Goal: Check status

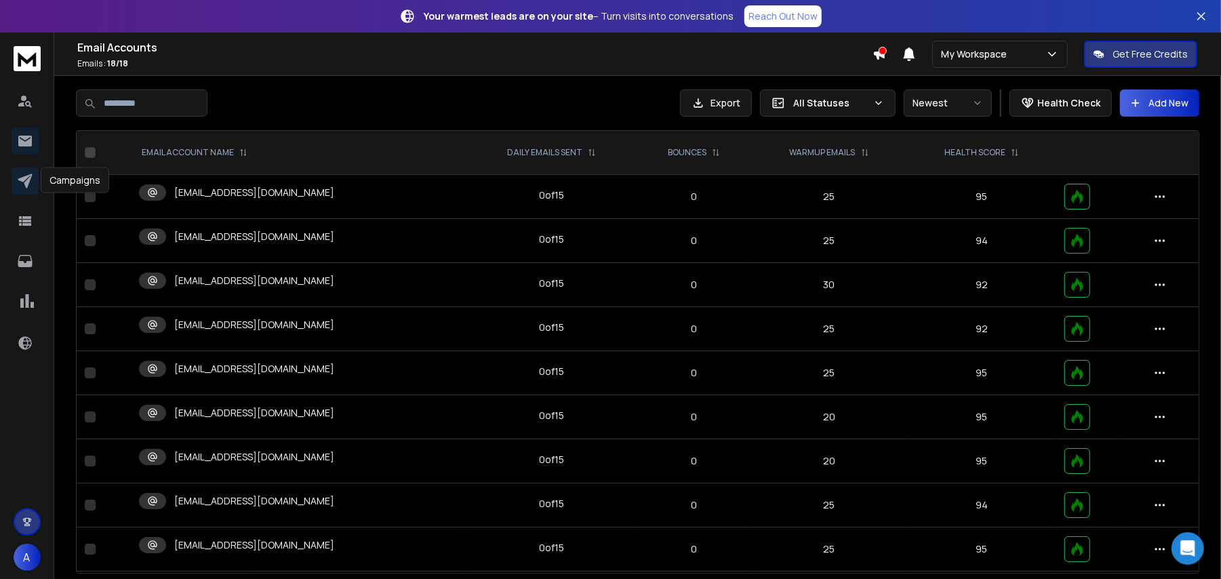
click at [24, 179] on icon at bounding box center [25, 181] width 14 height 14
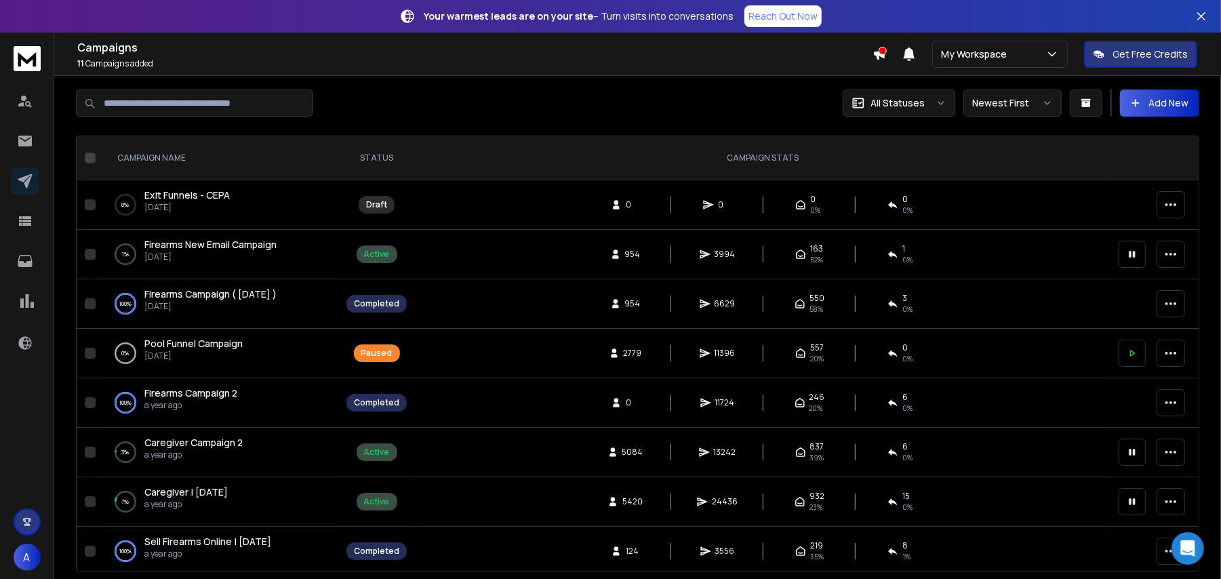
click at [216, 255] on p "[DATE]" at bounding box center [210, 256] width 132 height 11
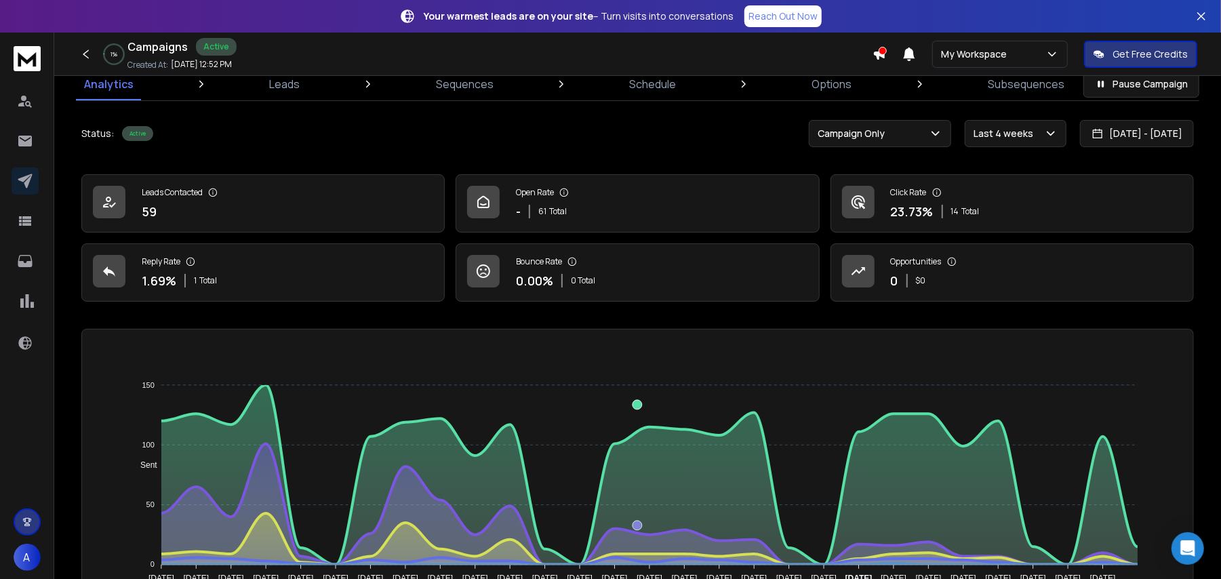
scroll to position [196, 0]
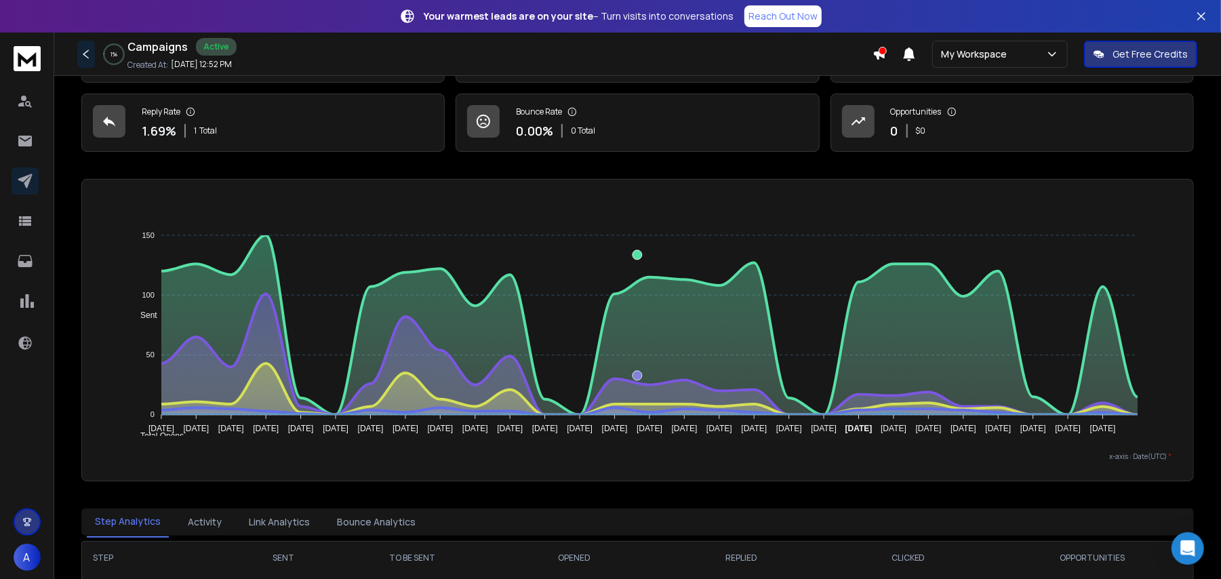
click at [87, 50] on icon at bounding box center [85, 53] width 5 height 9
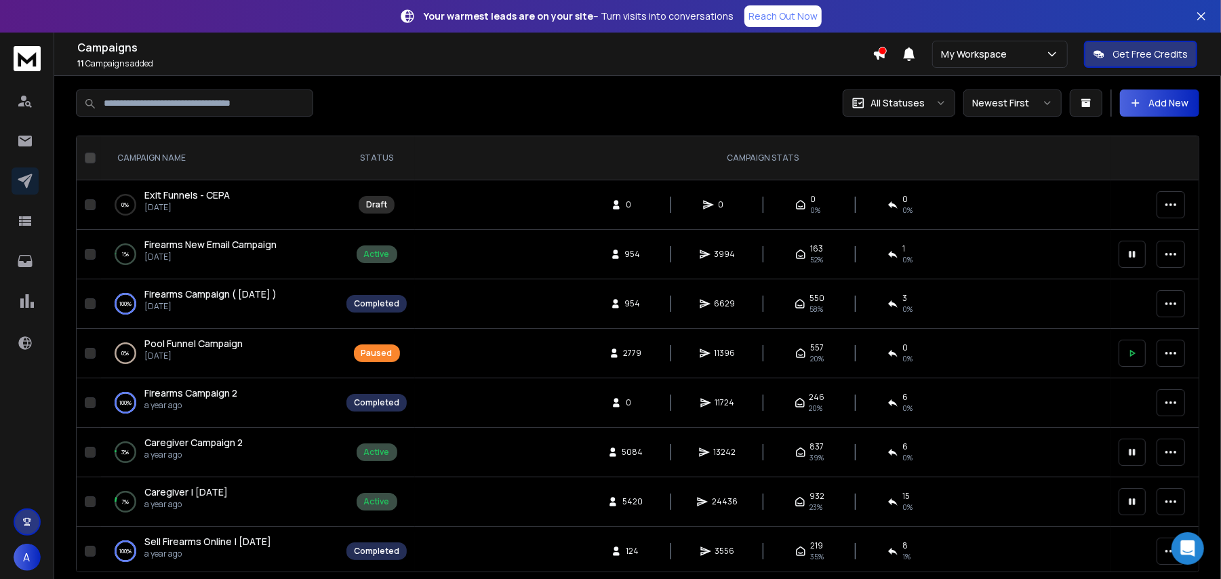
click at [197, 434] on span "Caregiver Campaign 2" at bounding box center [193, 442] width 98 height 13
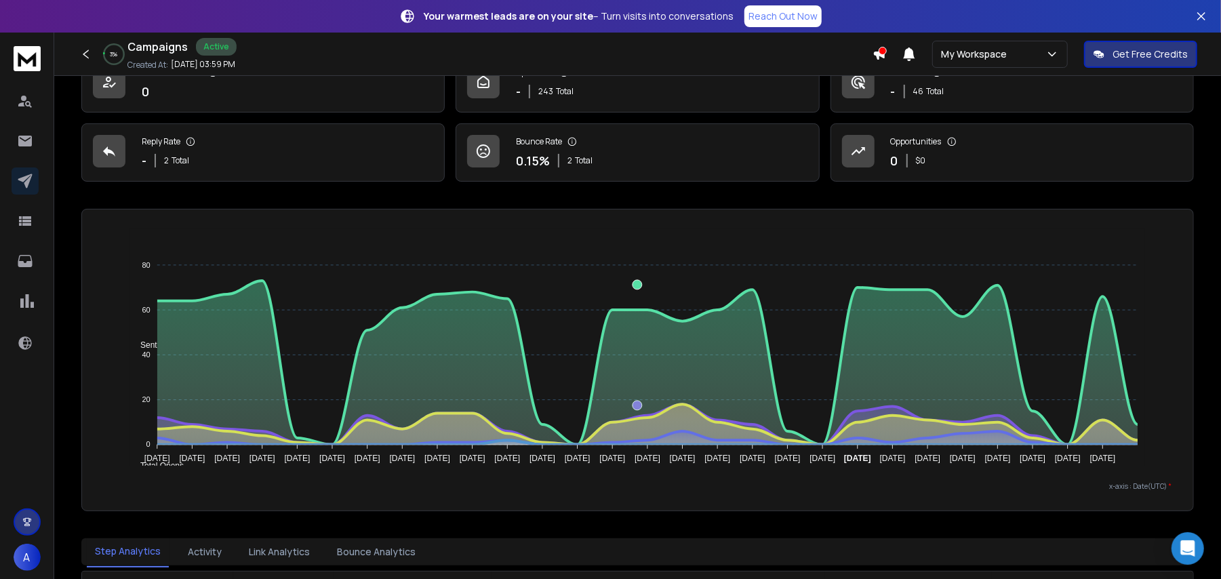
scroll to position [161, 0]
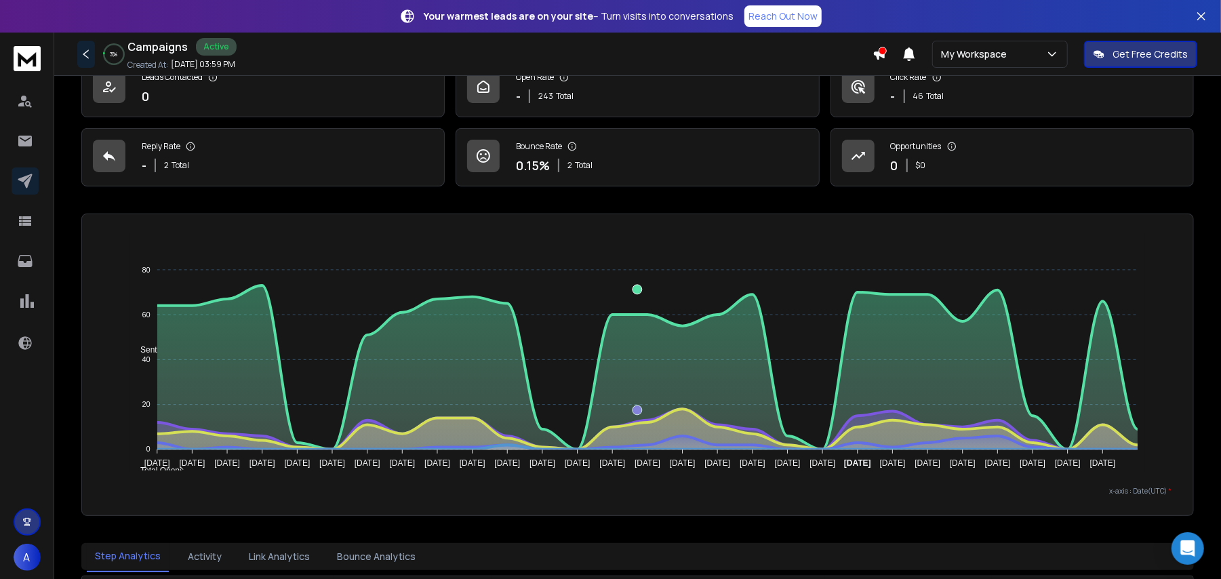
click at [90, 55] on icon at bounding box center [86, 54] width 12 height 12
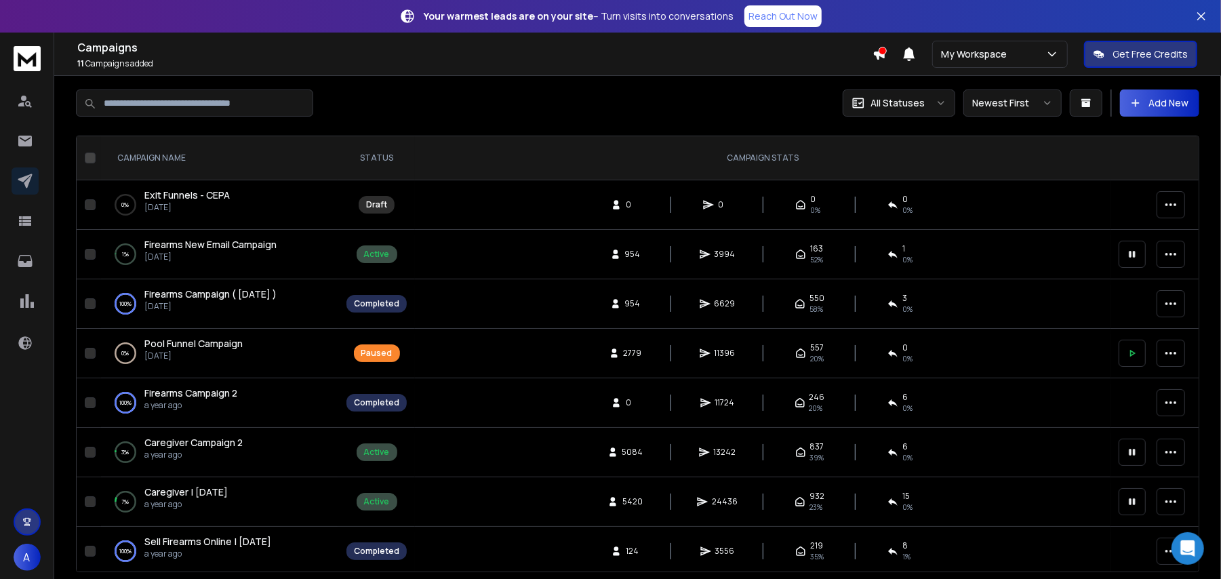
click at [204, 434] on span "Caregiver | [DATE]" at bounding box center [185, 491] width 83 height 13
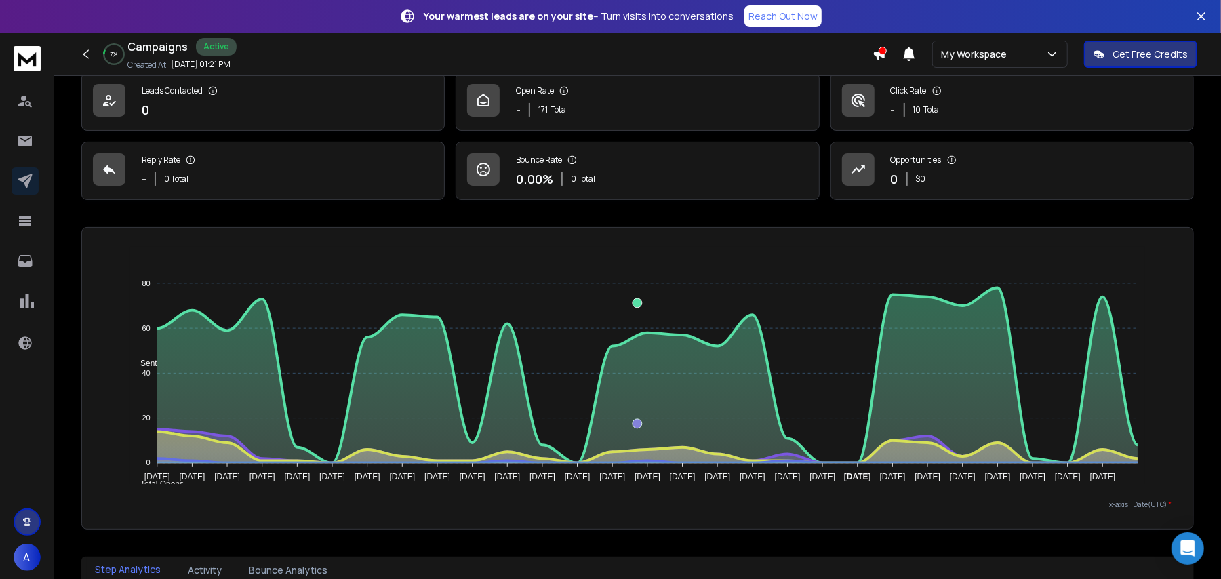
scroll to position [259, 0]
